Goal: Task Accomplishment & Management: Manage account settings

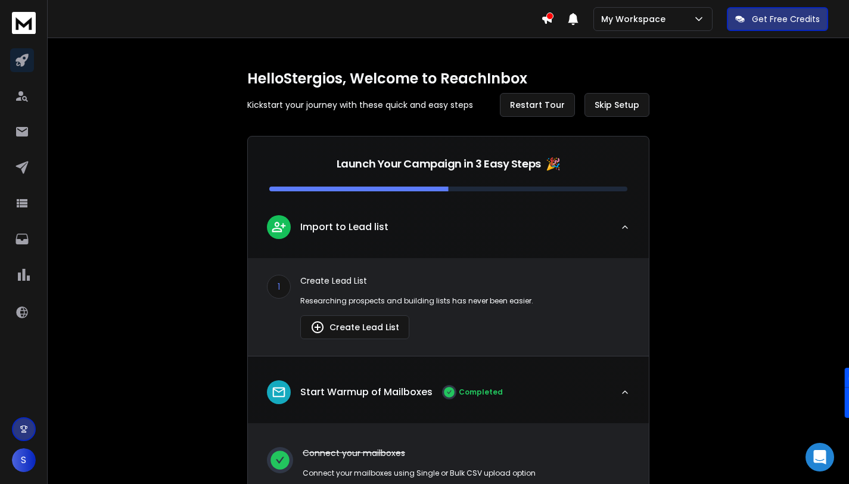
scroll to position [636, 0]
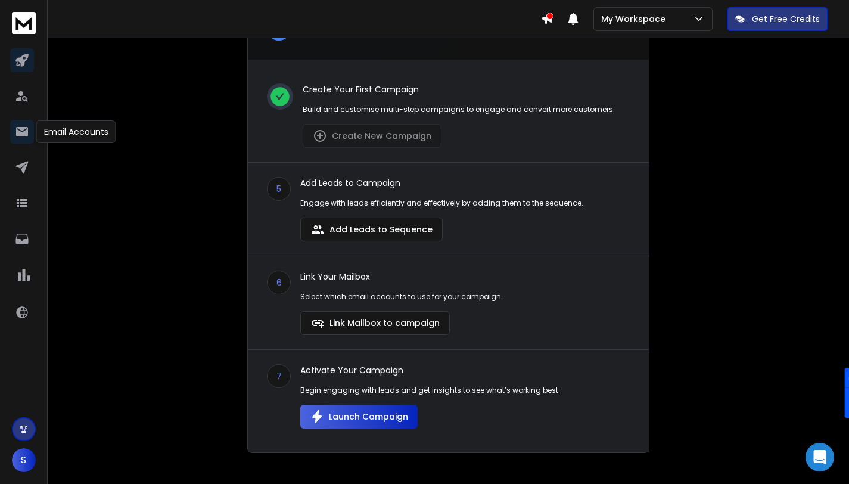
click at [23, 131] on icon at bounding box center [22, 132] width 12 height 10
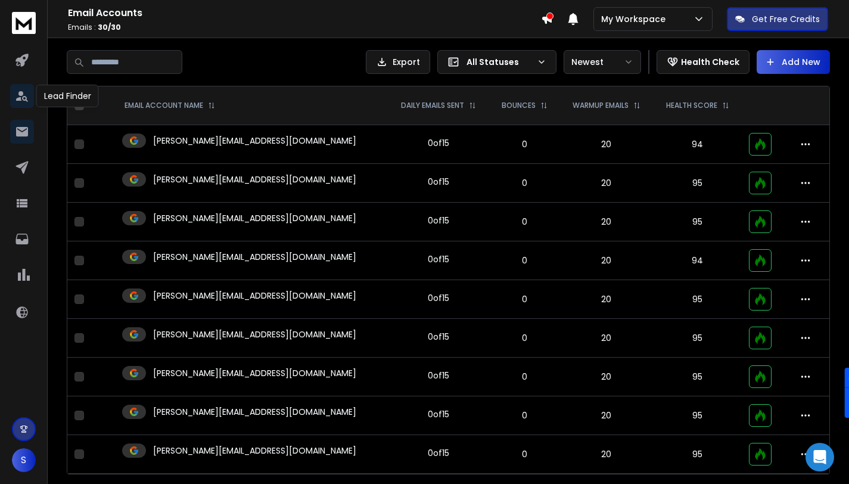
click at [24, 91] on icon at bounding box center [22, 96] width 14 height 14
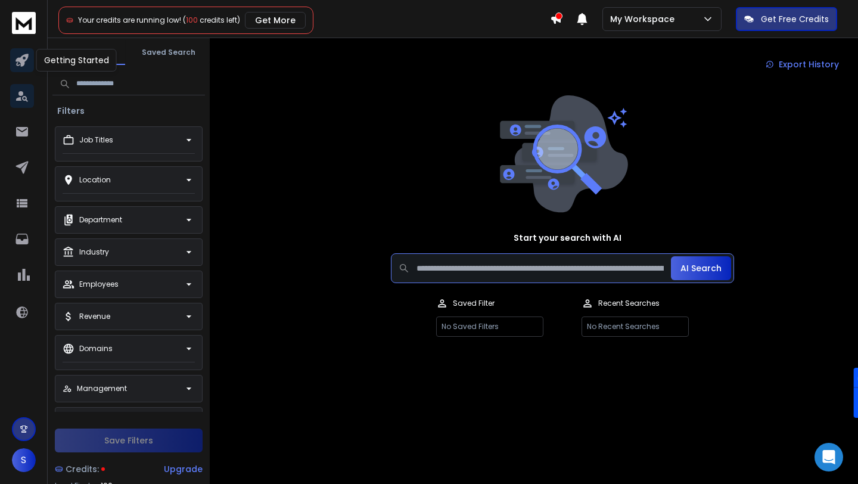
click at [24, 53] on icon at bounding box center [22, 60] width 14 height 14
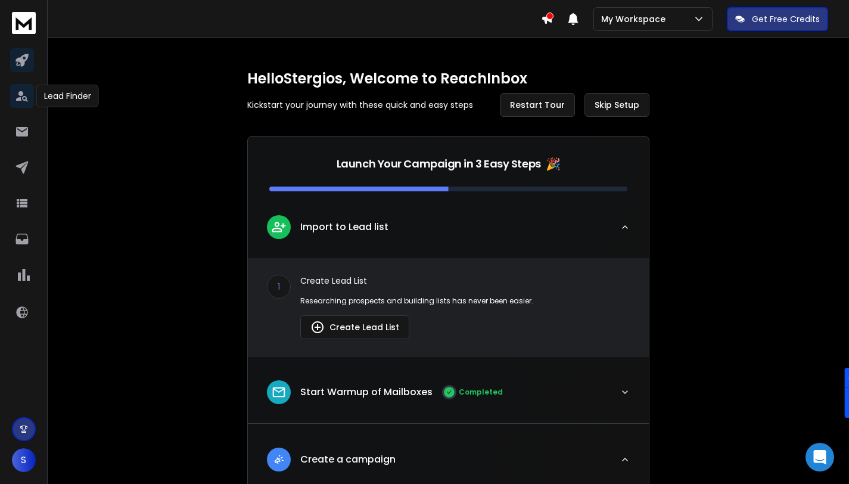
click at [17, 99] on icon at bounding box center [22, 99] width 12 height 6
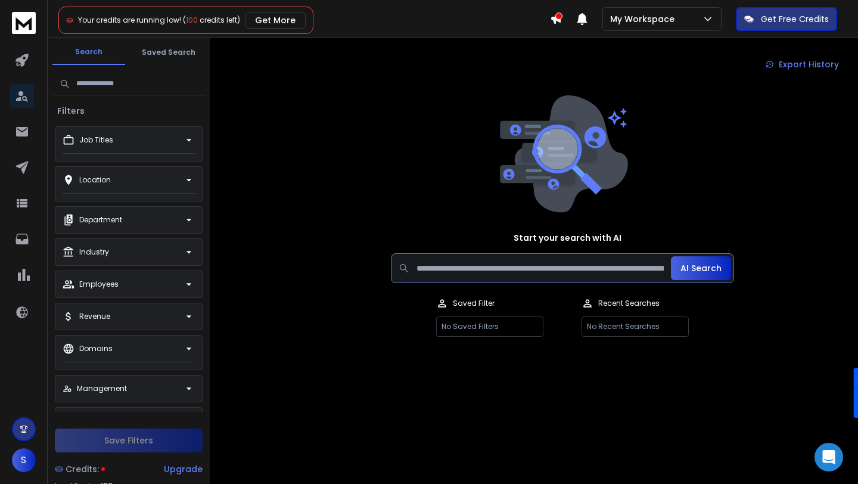
click at [148, 147] on div "Job Titles" at bounding box center [129, 143] width 148 height 35
click at [17, 64] on icon at bounding box center [18, 64] width 4 height 4
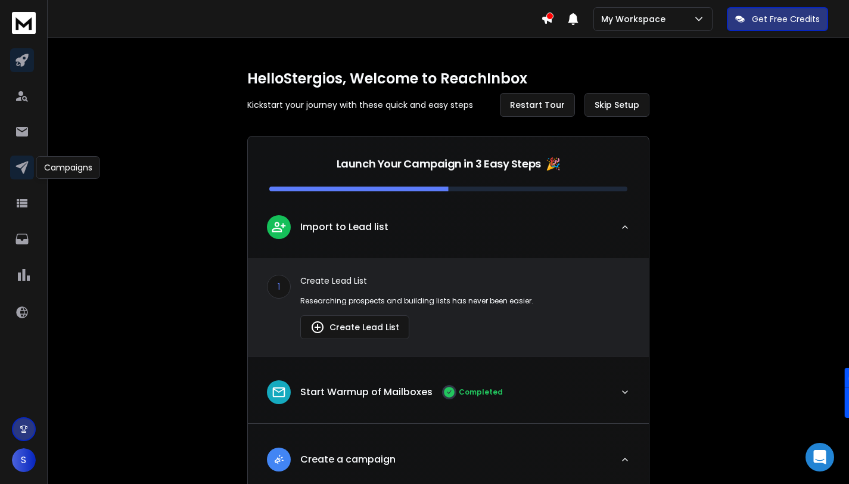
click at [20, 163] on icon at bounding box center [22, 167] width 14 height 14
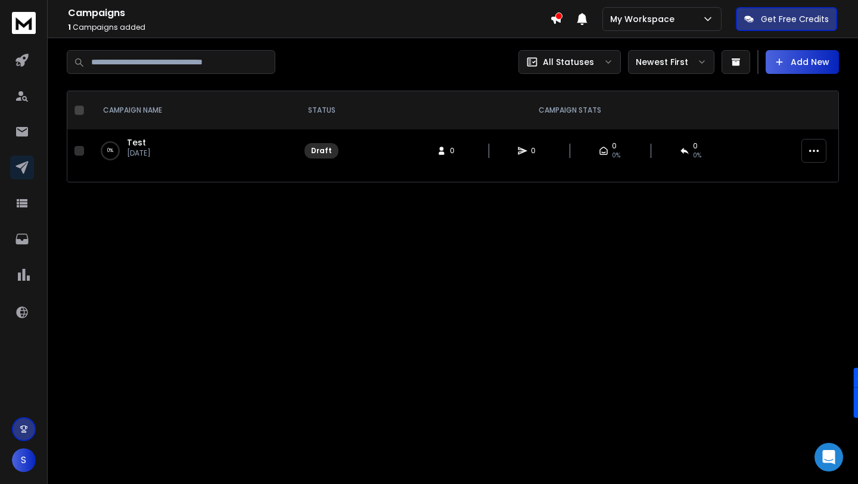
click at [151, 149] on p "[DATE]" at bounding box center [139, 153] width 24 height 10
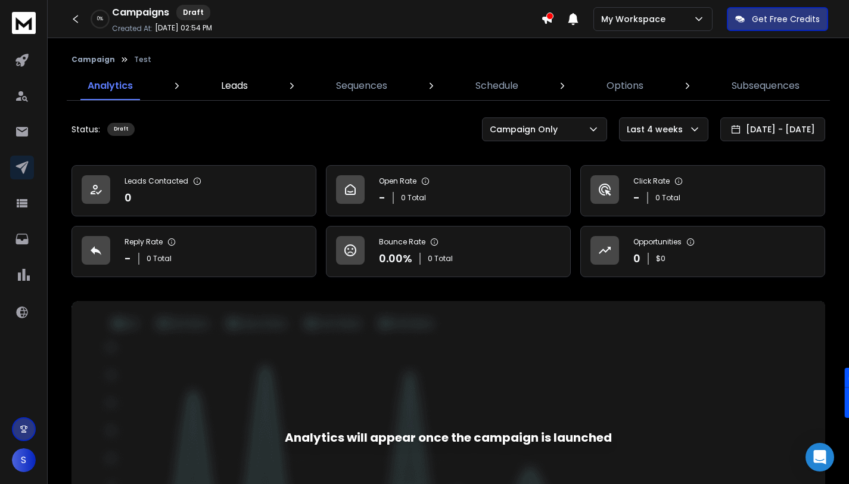
click at [242, 80] on p "Leads" at bounding box center [234, 86] width 27 height 14
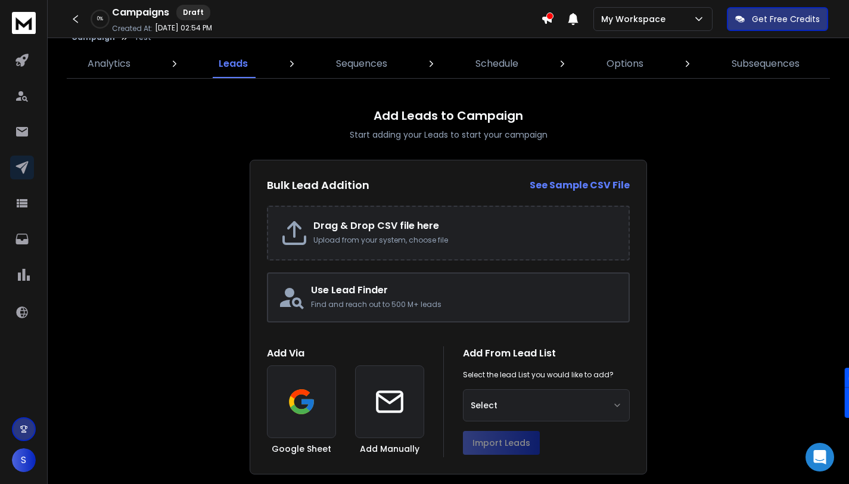
scroll to position [29, 0]
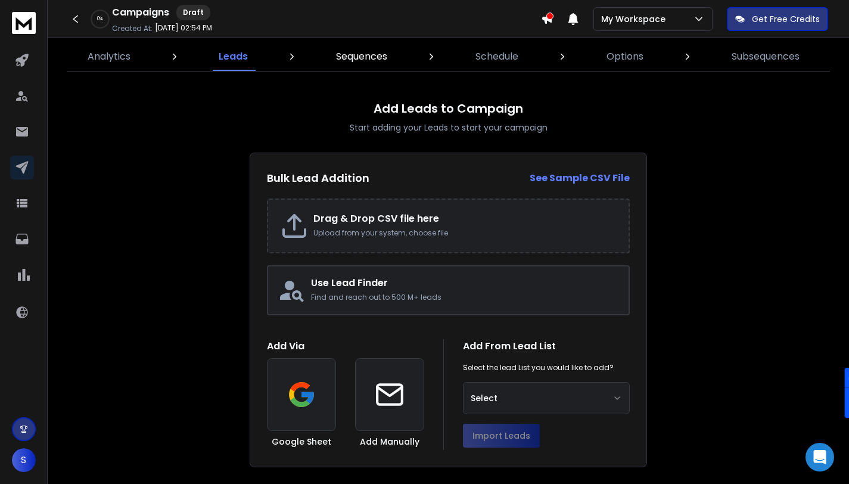
click at [370, 57] on p "Sequences" at bounding box center [361, 56] width 51 height 14
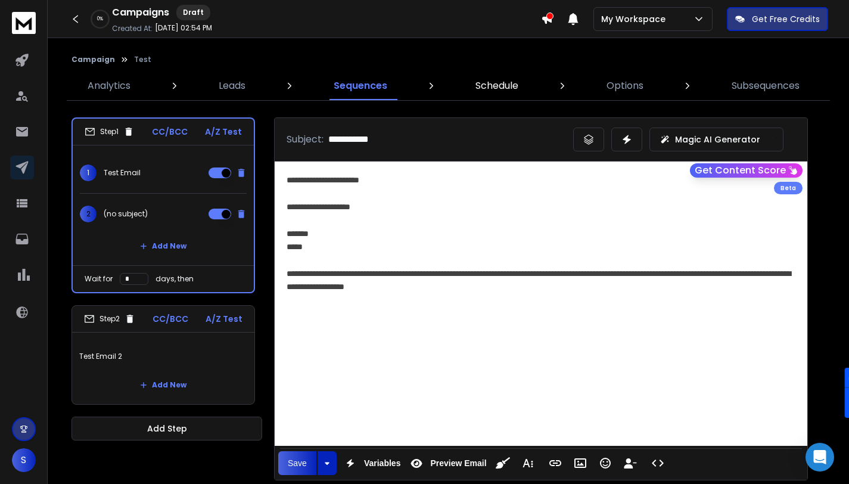
click at [496, 91] on p "Schedule" at bounding box center [496, 86] width 43 height 14
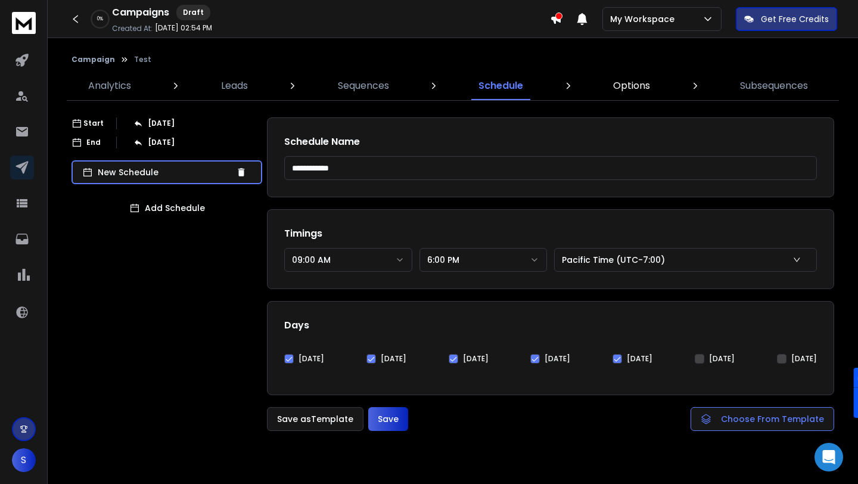
click at [637, 88] on p "Options" at bounding box center [631, 86] width 37 height 14
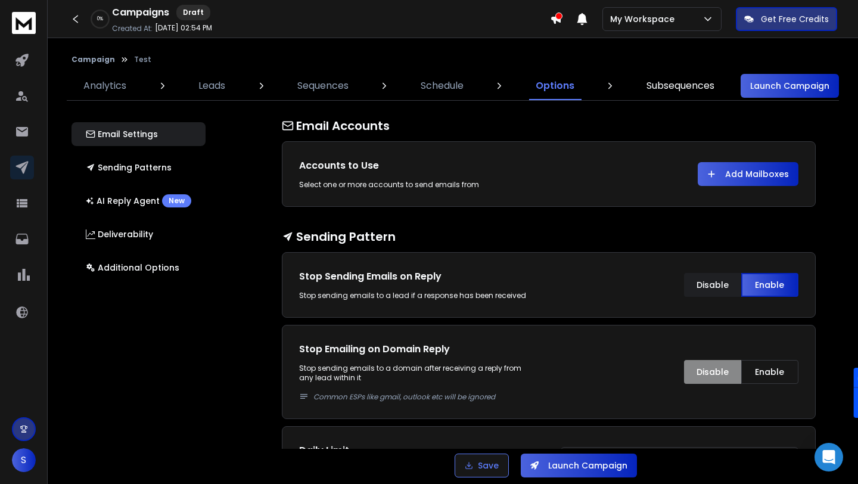
click at [678, 94] on link "Subsequences" at bounding box center [680, 85] width 82 height 29
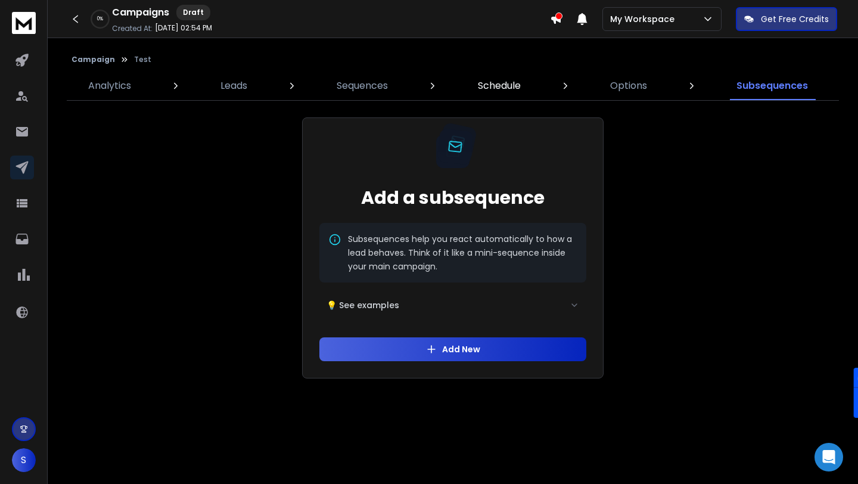
click at [498, 88] on p "Schedule" at bounding box center [499, 86] width 43 height 14
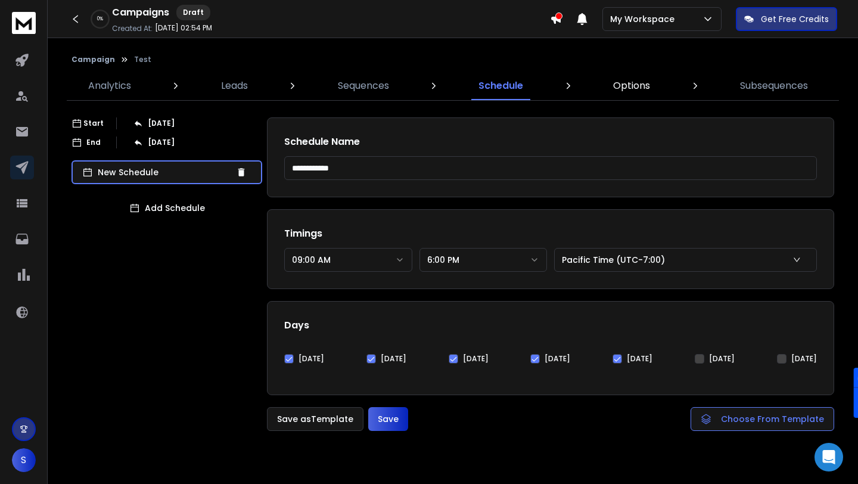
click at [624, 85] on p "Options" at bounding box center [631, 86] width 37 height 14
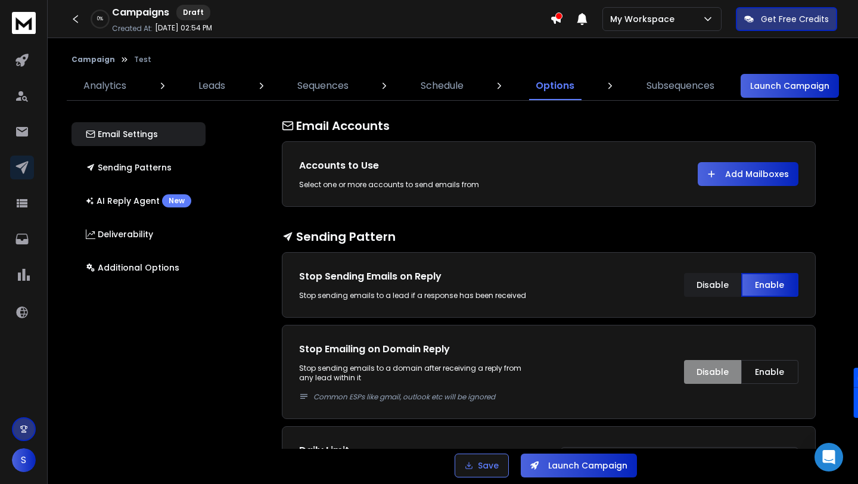
click at [734, 173] on button "Add Mailboxes" at bounding box center [747, 174] width 101 height 24
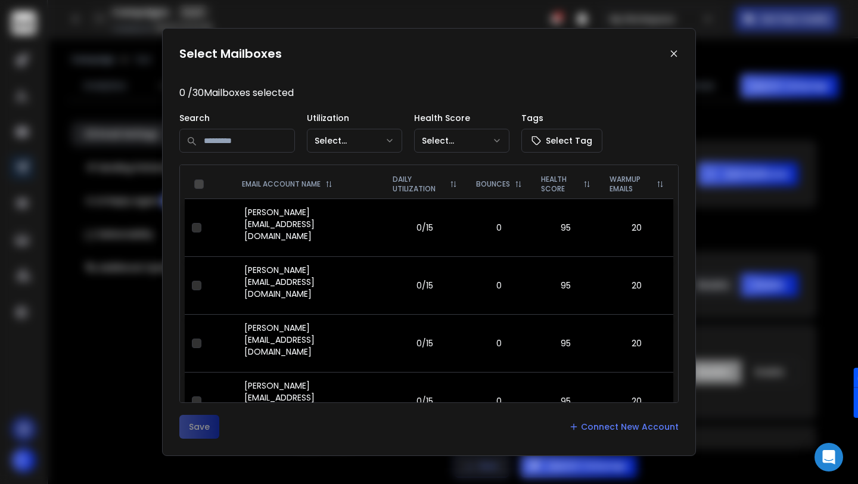
click at [672, 49] on icon at bounding box center [674, 54] width 10 height 10
